Goal: Navigation & Orientation: Find specific page/section

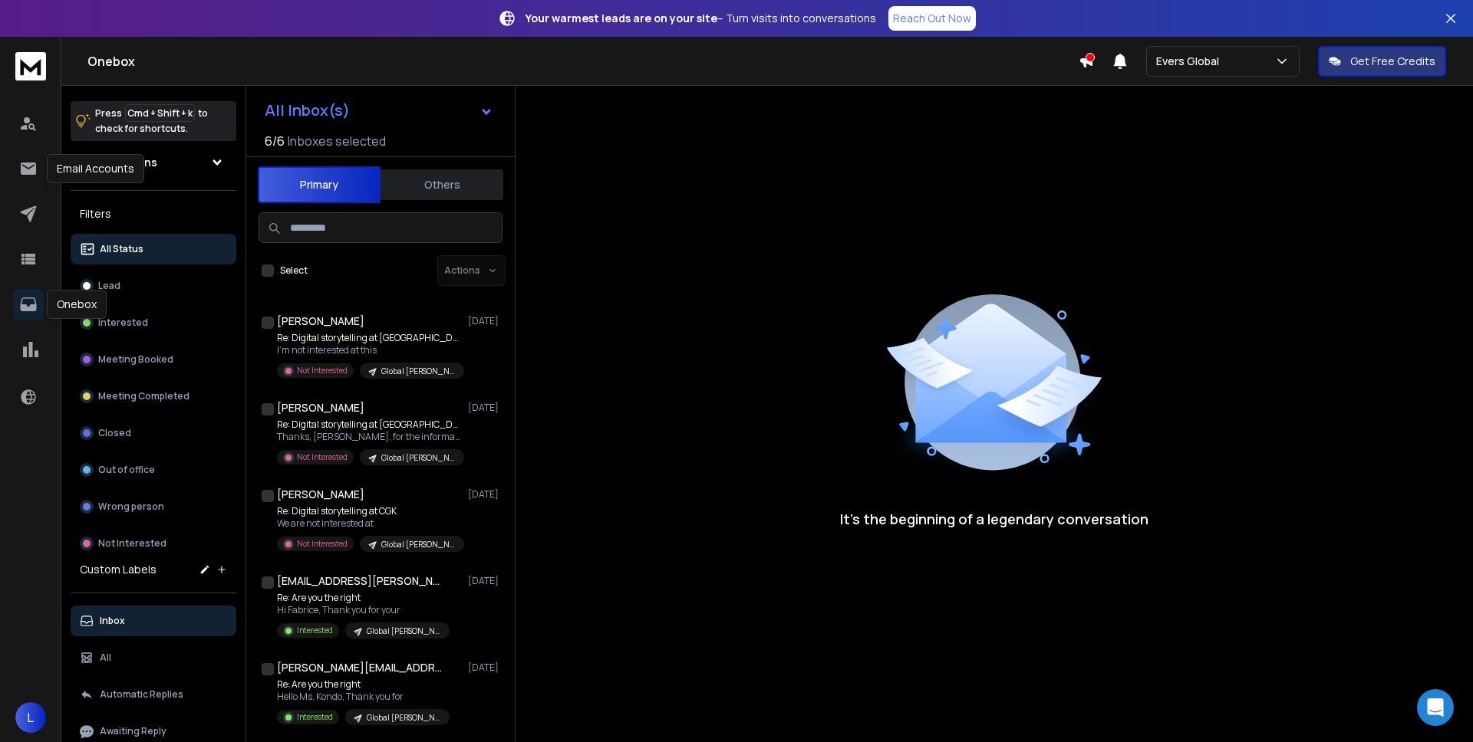
click at [31, 151] on div at bounding box center [30, 258] width 35 height 319
click at [30, 172] on icon at bounding box center [28, 169] width 15 height 12
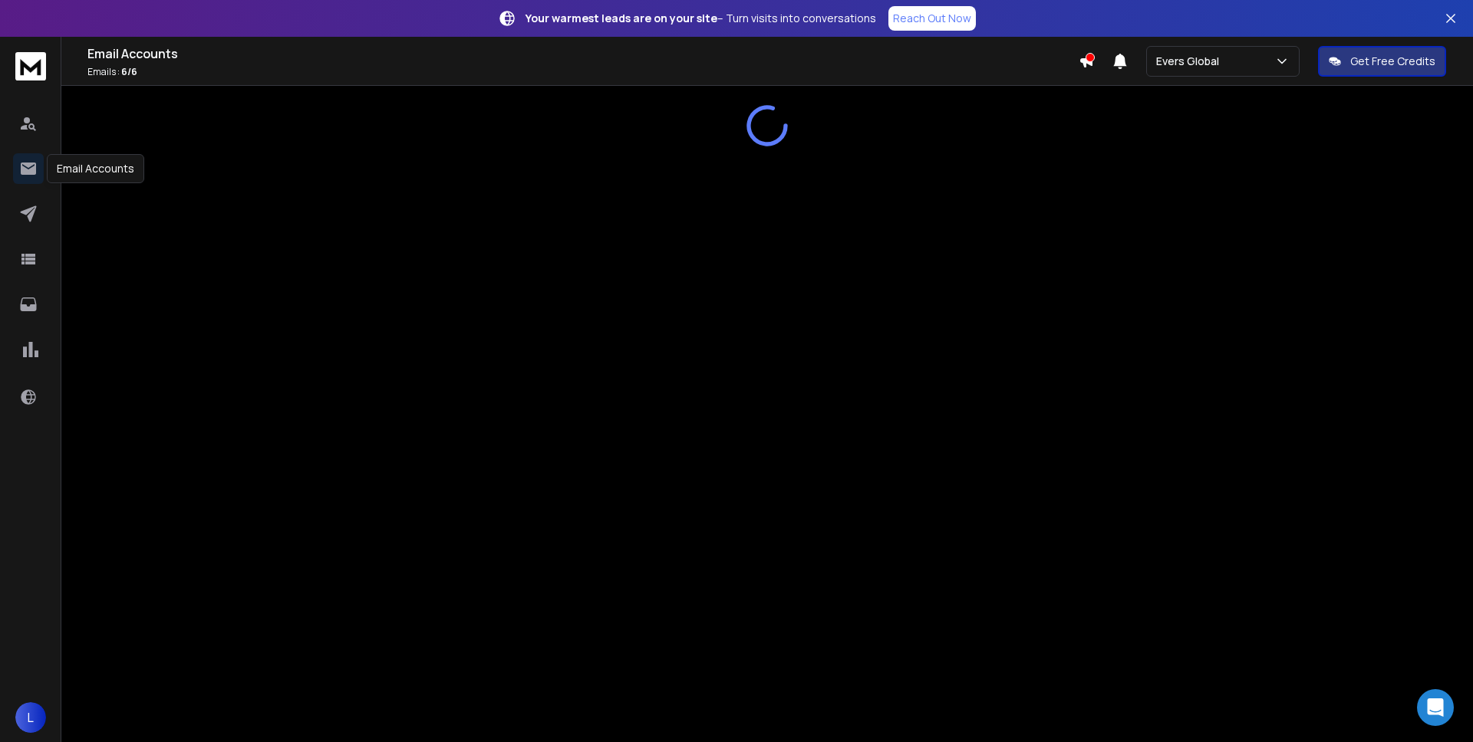
click at [29, 163] on icon at bounding box center [28, 169] width 15 height 12
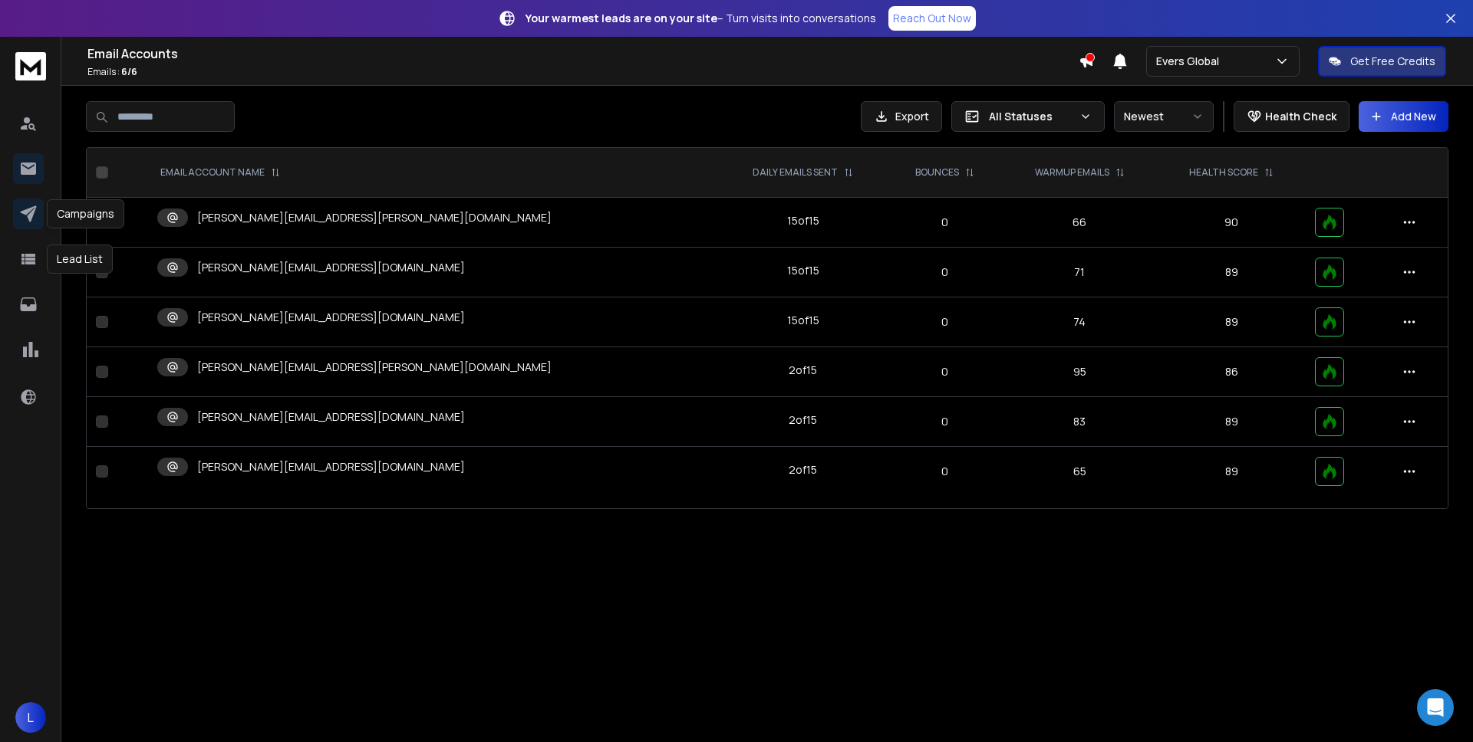
click at [38, 213] on link at bounding box center [28, 214] width 31 height 31
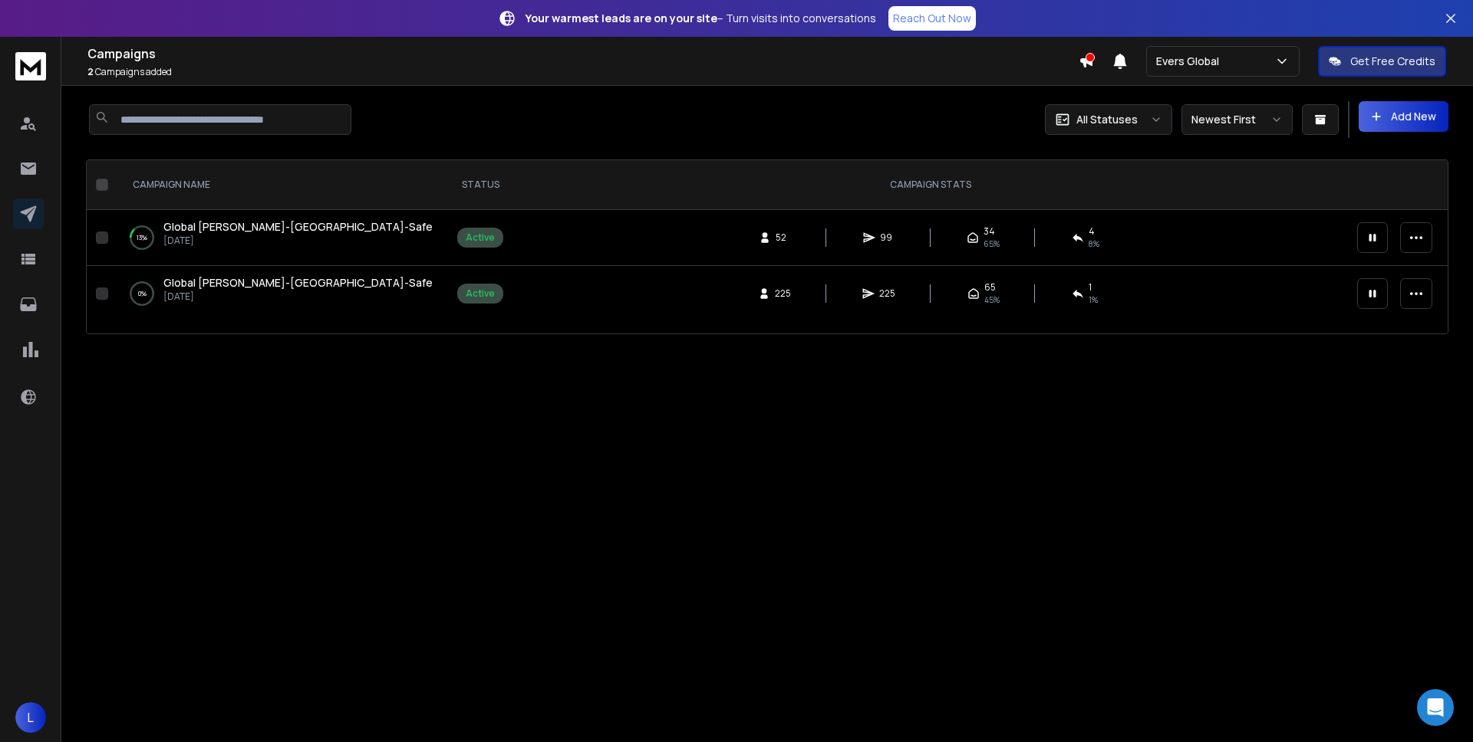
scroll to position [5, 0]
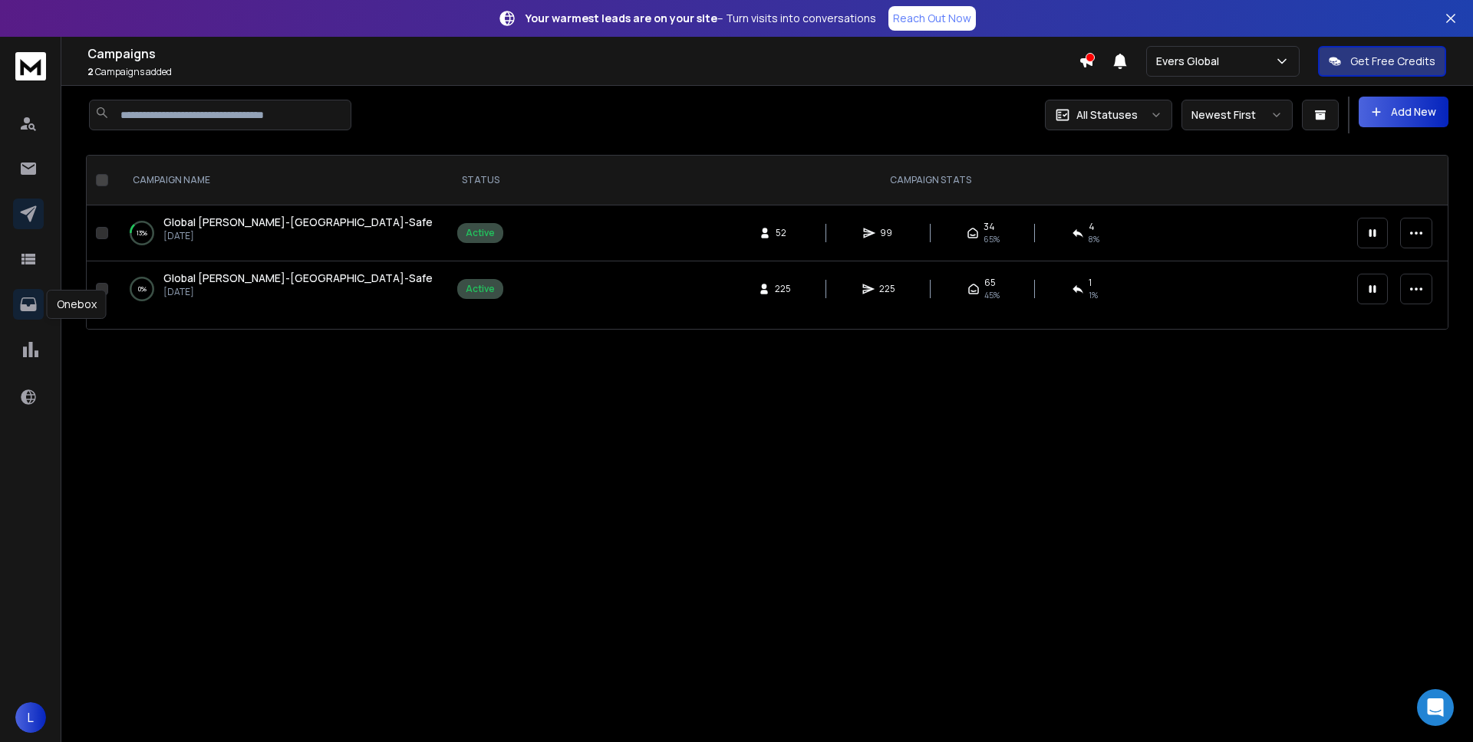
click at [22, 312] on icon at bounding box center [28, 304] width 18 height 18
